Goal: Find specific page/section: Find specific page/section

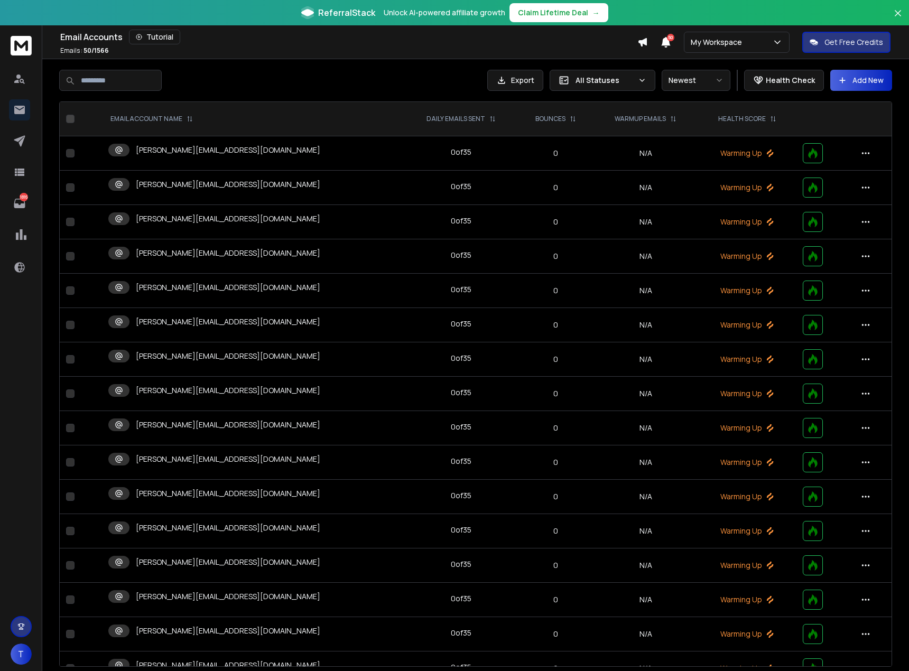
click at [404, 190] on td "0 of 35" at bounding box center [461, 184] width 114 height 27
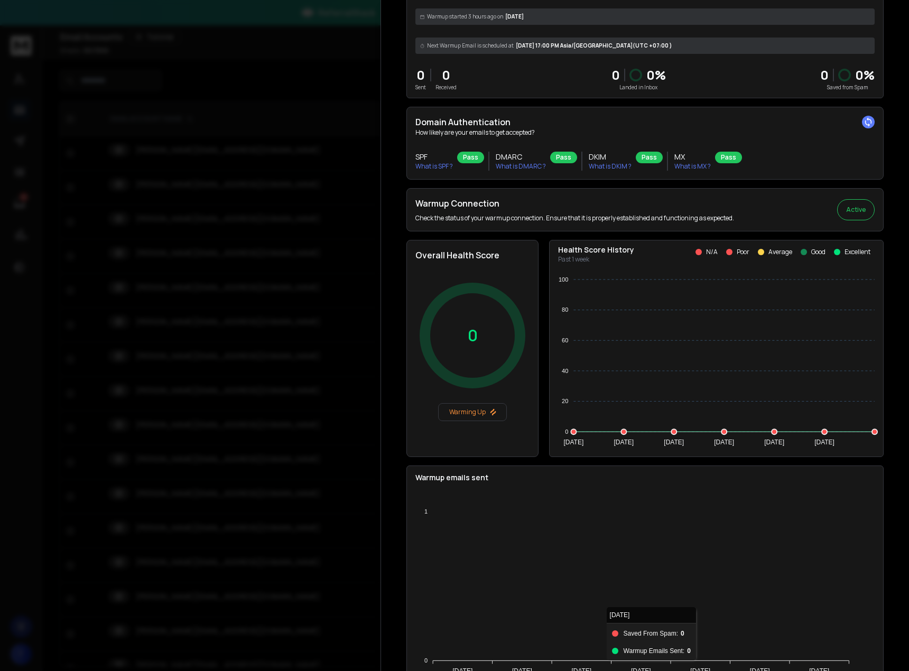
scroll to position [197, 0]
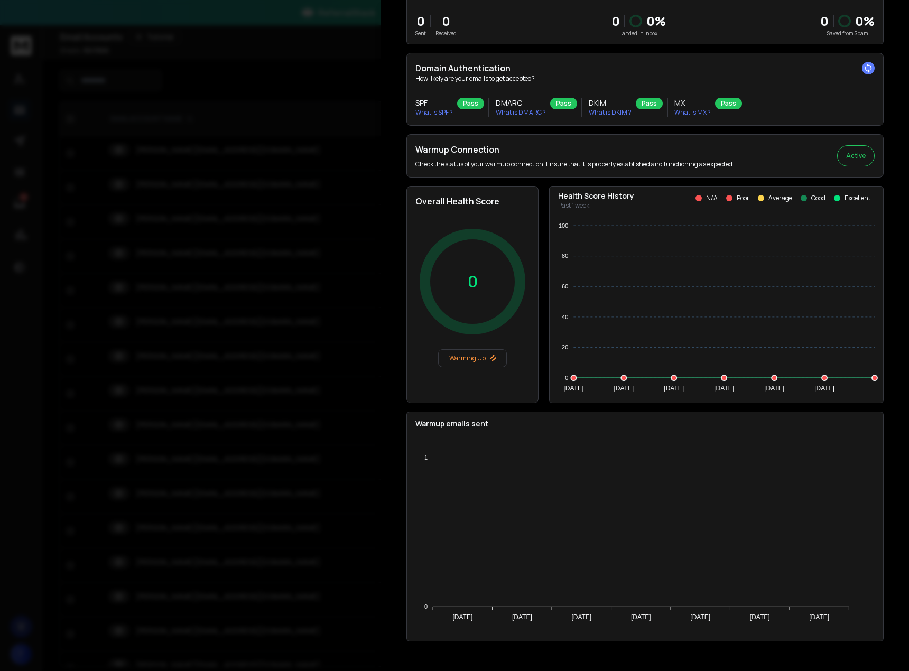
click at [289, 383] on div at bounding box center [454, 335] width 909 height 671
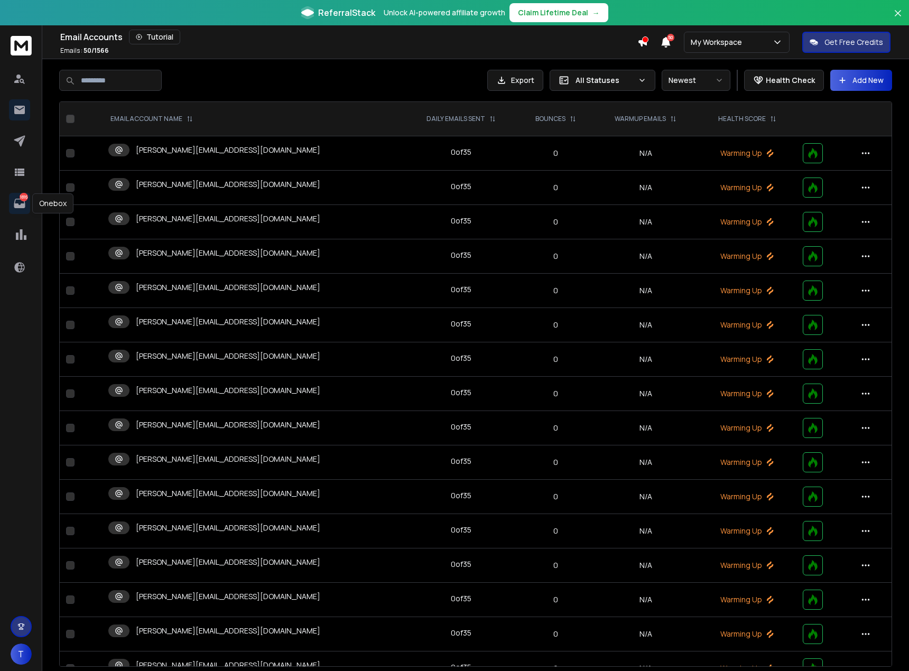
click at [18, 195] on link "1816" at bounding box center [19, 203] width 21 height 21
